Goal: Communication & Community: Answer question/provide support

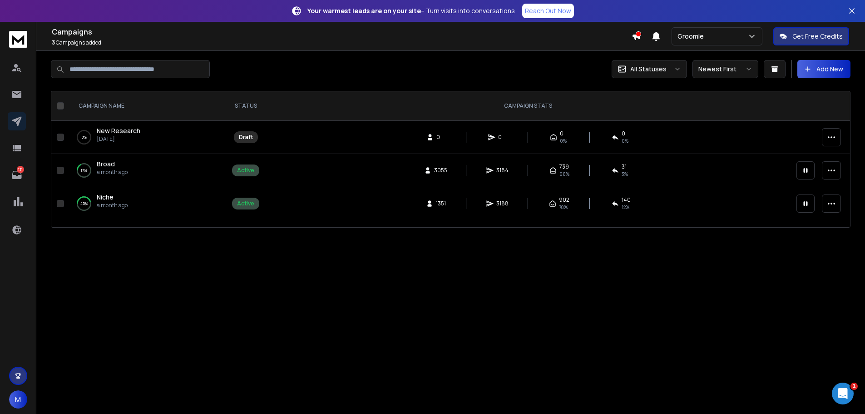
drag, startPoint x: 735, startPoint y: 42, endPoint x: 733, endPoint y: 47, distance: 4.9
click at [735, 43] on button "Groomie" at bounding box center [717, 36] width 91 height 18
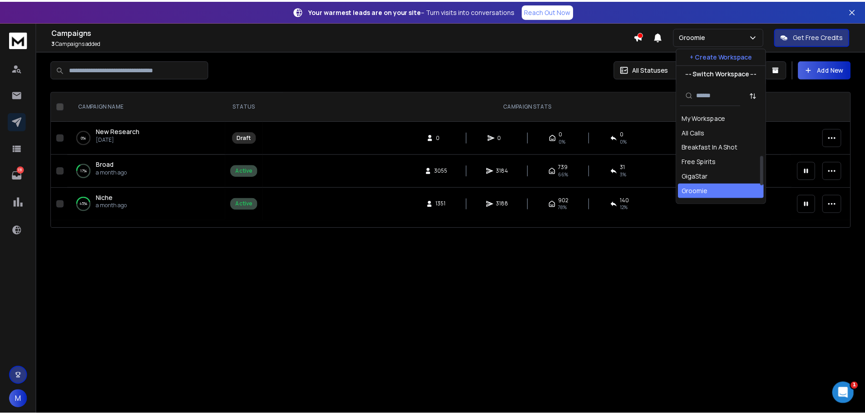
scroll to position [136, 0]
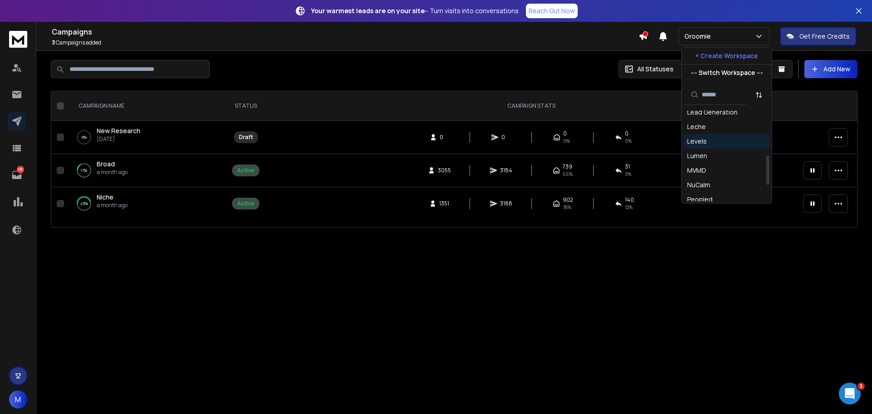
click at [725, 143] on div "Levels" at bounding box center [726, 141] width 86 height 15
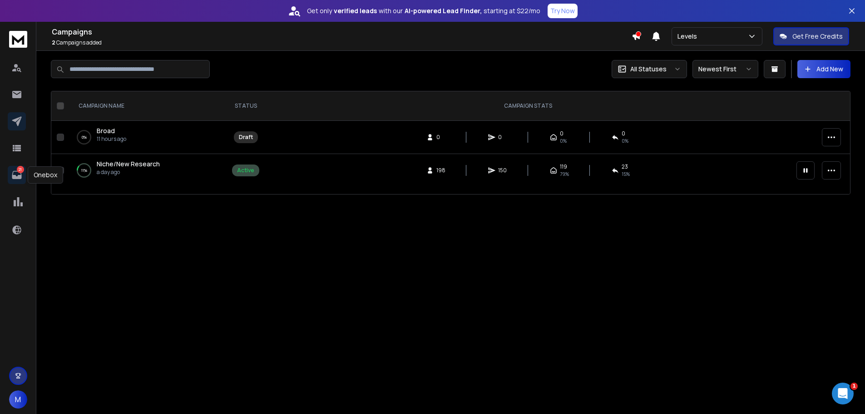
click at [15, 176] on icon at bounding box center [17, 175] width 10 height 8
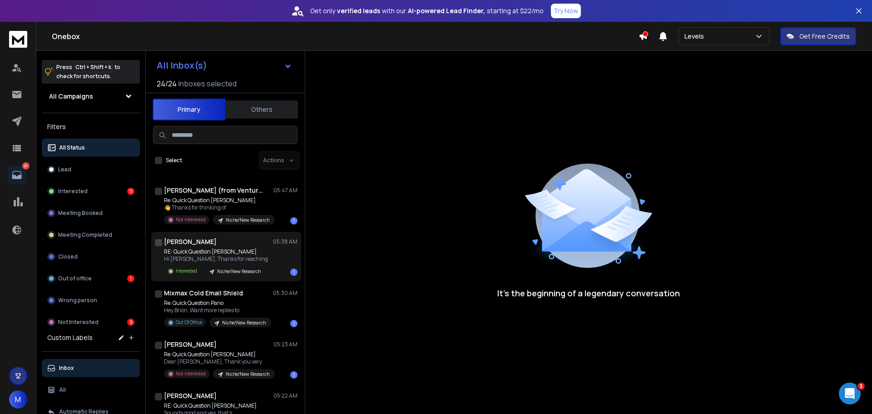
click at [251, 245] on div "Aaditi Tamhankar 05:38 AM" at bounding box center [230, 241] width 133 height 9
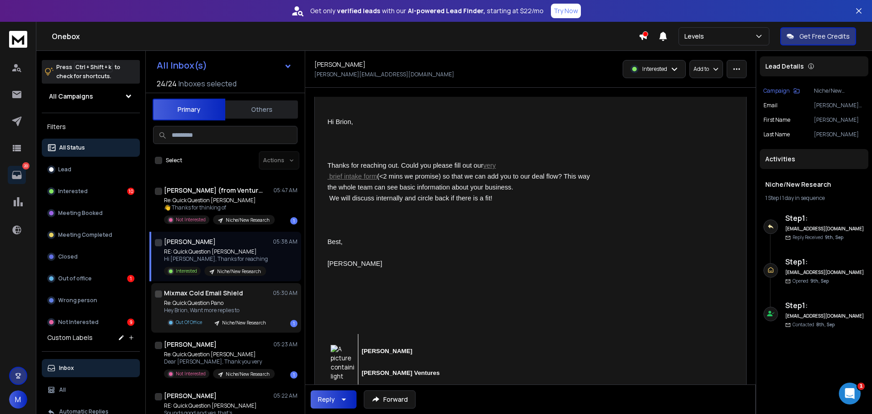
scroll to position [45, 0]
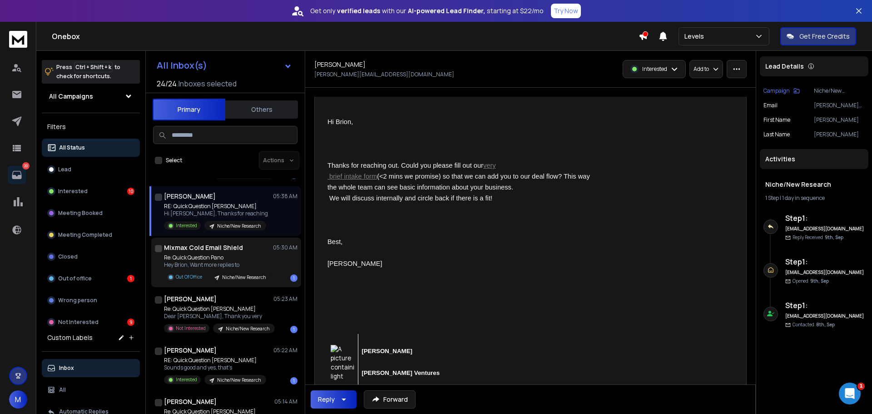
click at [260, 259] on p "Re: Quick Question Pano" at bounding box center [217, 257] width 107 height 7
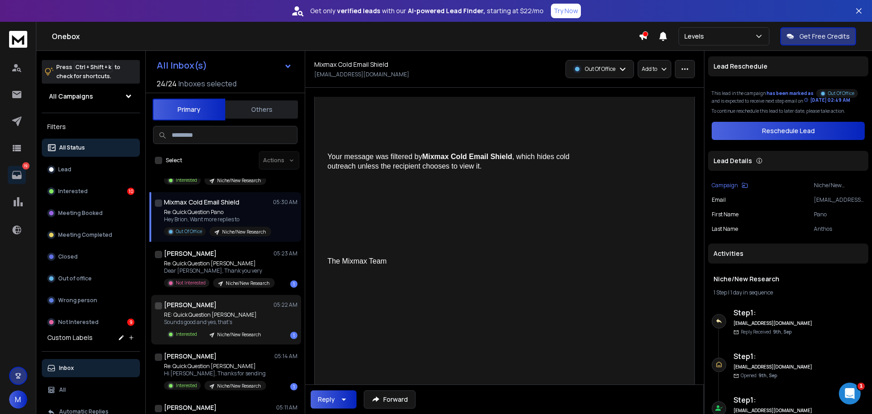
scroll to position [136, 0]
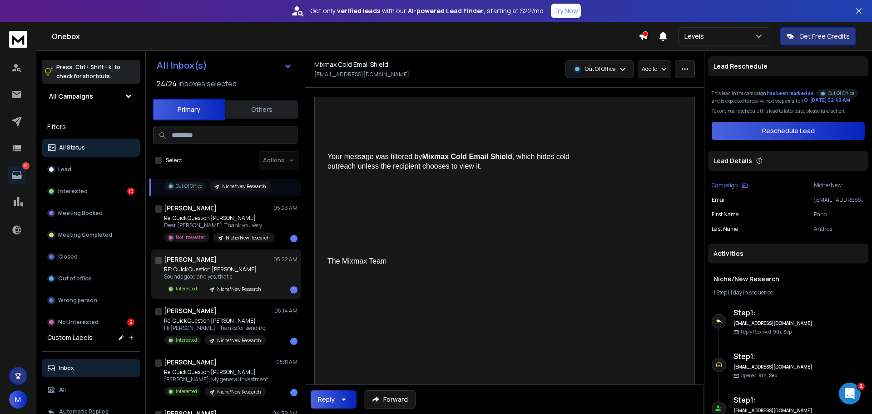
click at [255, 272] on p "RE: Quick Question Hayden" at bounding box center [215, 269] width 102 height 7
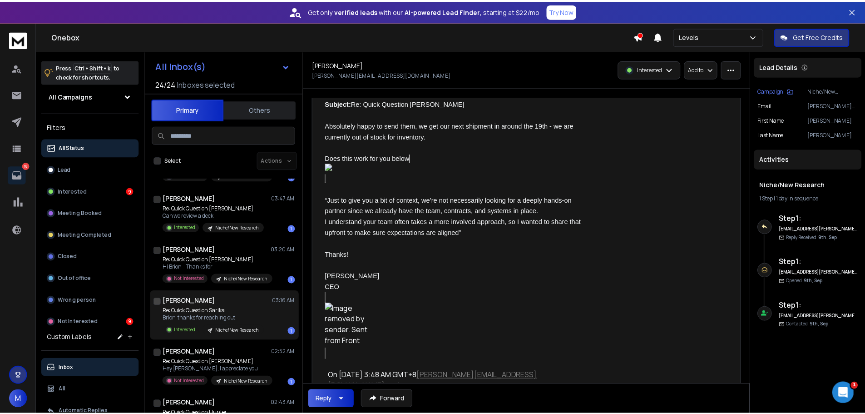
scroll to position [499, 0]
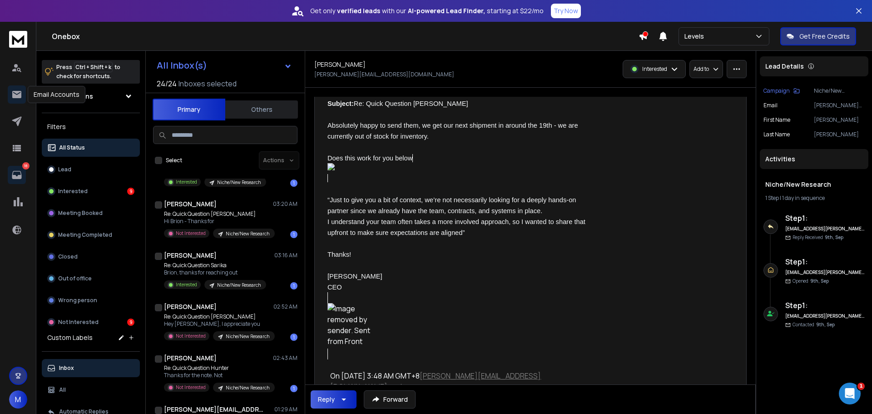
click at [15, 95] on icon at bounding box center [16, 94] width 9 height 7
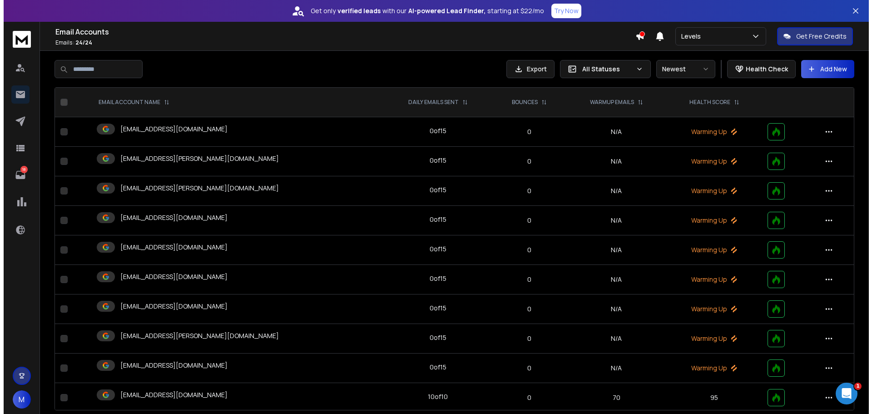
scroll to position [182, 0]
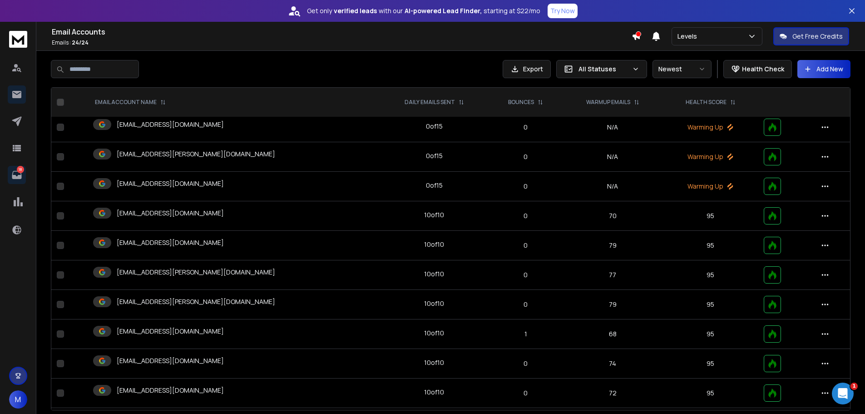
click at [24, 171] on p "18" at bounding box center [20, 169] width 7 height 7
